Goal: Communication & Community: Answer question/provide support

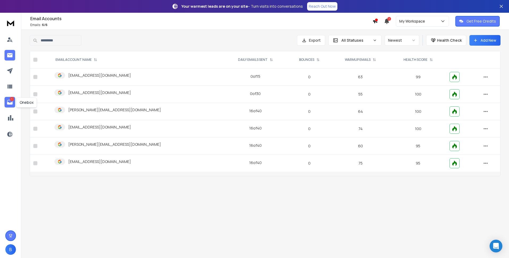
click at [12, 103] on icon at bounding box center [10, 102] width 6 height 5
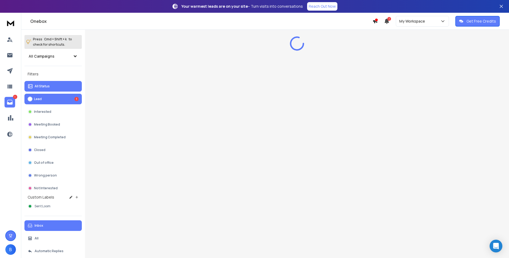
click at [43, 99] on button "Lead 1" at bounding box center [52, 99] width 57 height 11
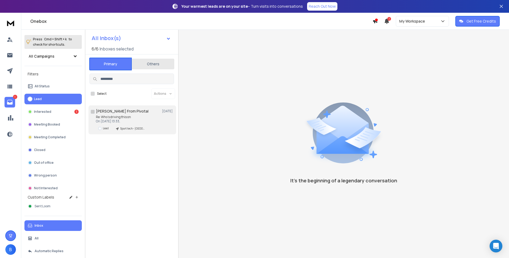
click at [125, 112] on h1 "[PERSON_NAME] From Pivotal" at bounding box center [122, 111] width 53 height 5
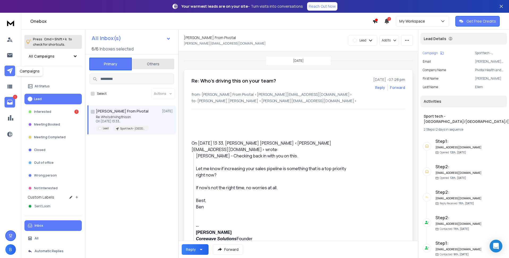
click at [7, 70] on icon at bounding box center [10, 71] width 6 height 6
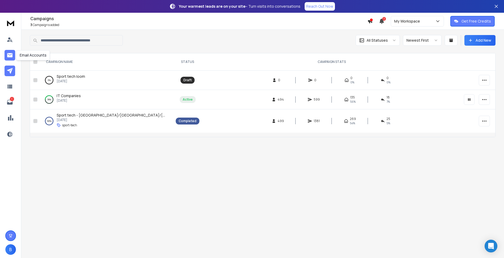
click at [8, 54] on icon at bounding box center [10, 55] width 6 height 6
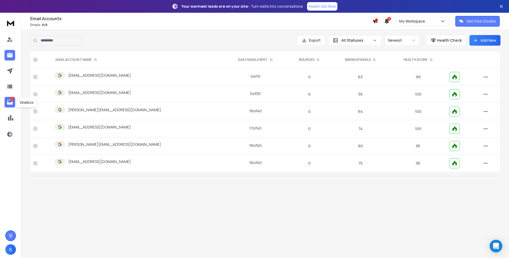
click at [6, 102] on link "1" at bounding box center [10, 102] width 11 height 11
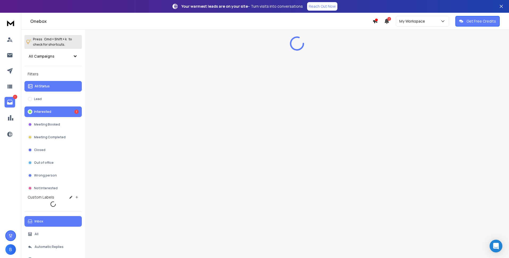
click at [36, 113] on p "Interested" at bounding box center [42, 112] width 17 height 4
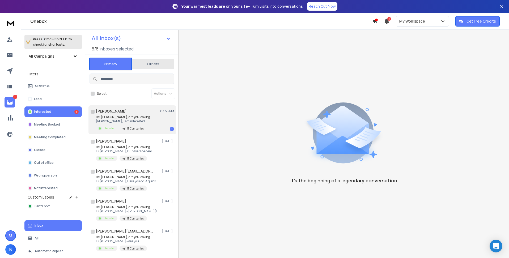
click at [129, 115] on div "[PERSON_NAME] 03:55 PM Re: [PERSON_NAME], are you looking [PERSON_NAME], I am i…" at bounding box center [135, 120] width 78 height 23
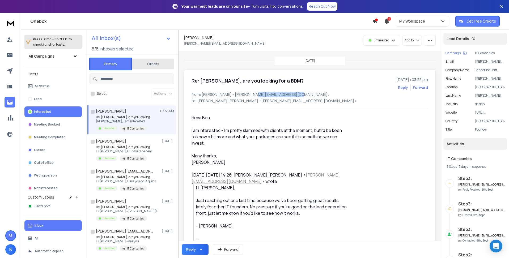
drag, startPoint x: 245, startPoint y: 95, endPoint x: 282, endPoint y: 94, distance: 37.0
click at [282, 94] on p "from: [PERSON_NAME] <[PERSON_NAME][EMAIL_ADDRESS][DOMAIN_NAME]>" at bounding box center [310, 94] width 237 height 5
copy p "[DOMAIN_NAME]"
click at [248, 136] on div "I am interested - I'm pretty slammed with clients at the moment, but I'd be kee…" at bounding box center [269, 136] width 155 height 19
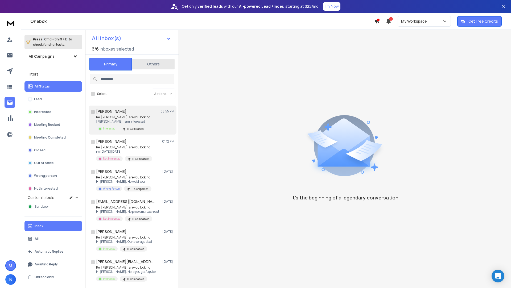
click at [125, 116] on p "Re: [PERSON_NAME], are you looking" at bounding box center [123, 117] width 54 height 4
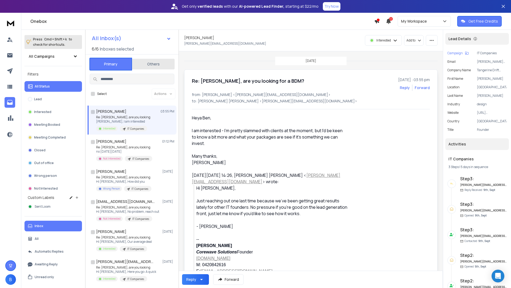
click at [404, 88] on button "Reply" at bounding box center [404, 87] width 10 height 5
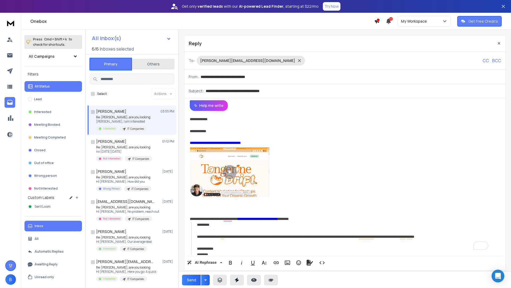
click at [298, 175] on link "To enrich screen reader interactions, please activate Accessibility in Grammarl…" at bounding box center [339, 171] width 298 height 49
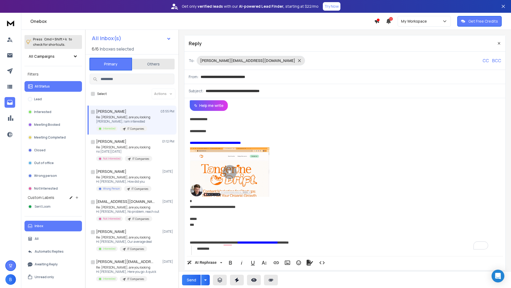
click at [192, 279] on button "Send" at bounding box center [191, 280] width 19 height 11
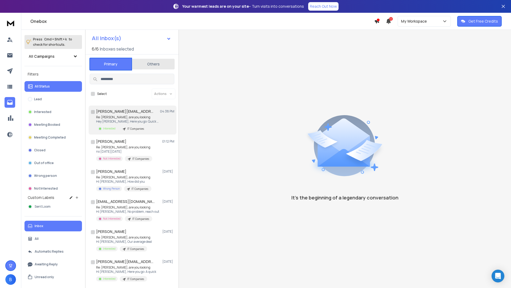
click at [129, 116] on p "Re: [PERSON_NAME], are you looking" at bounding box center [128, 117] width 64 height 4
